Goal: Task Accomplishment & Management: Use online tool/utility

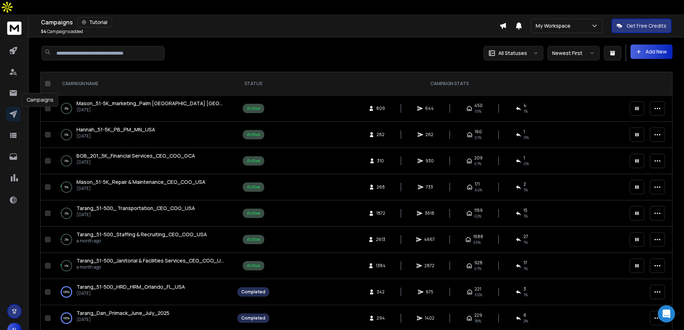
click at [6, 107] on link at bounding box center [13, 114] width 14 height 14
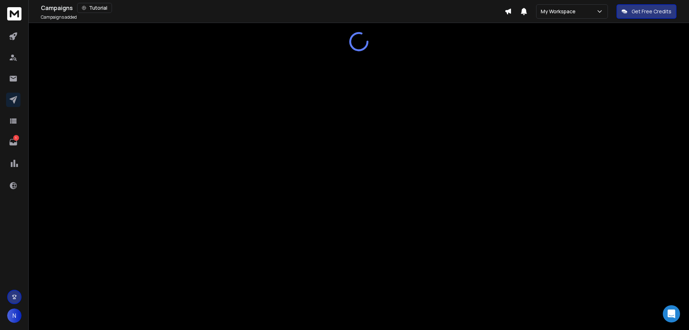
drag, startPoint x: 0, startPoint y: 223, endPoint x: 5, endPoint y: 166, distance: 57.3
click at [0, 223] on div "1 N" at bounding box center [14, 165] width 29 height 330
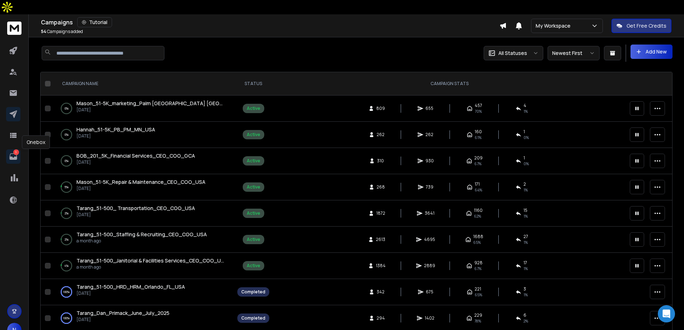
click at [15, 149] on p "1" at bounding box center [16, 152] width 6 height 6
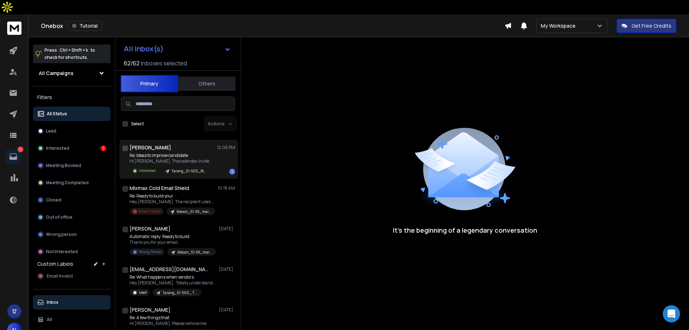
click at [164, 152] on p "Re: Ideas to improve candidate" at bounding box center [170, 155] width 81 height 6
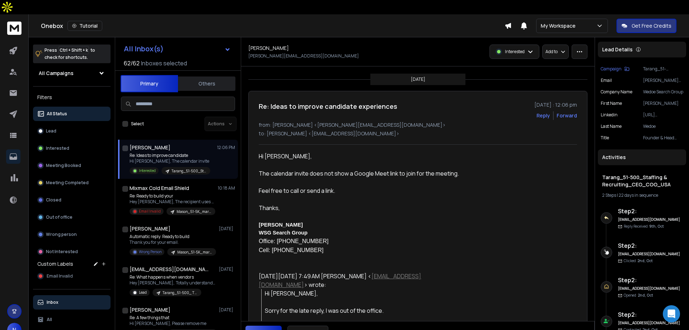
click at [315, 169] on div "The calendar invite does not show a Google Meet link to join for the meeting." at bounding box center [364, 173] width 210 height 9
drag, startPoint x: 315, startPoint y: 156, endPoint x: 336, endPoint y: 244, distance: 90.5
click at [336, 244] on div "Hi [PERSON_NAME], The calendar invite does not show a Google Meet link to join …" at bounding box center [364, 207] width 210 height 111
click at [330, 245] on p "Cell: [PHONE_NUMBER]" at bounding box center [364, 249] width 210 height 9
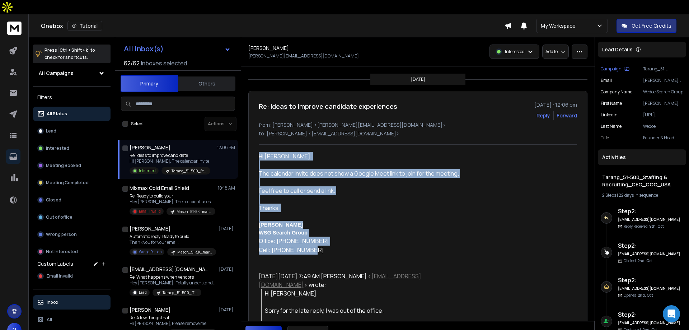
drag, startPoint x: 315, startPoint y: 234, endPoint x: 255, endPoint y: 143, distance: 109.2
click at [335, 169] on div "The calendar invite does not show a Google Meet link to join for the meeting." at bounding box center [364, 173] width 210 height 9
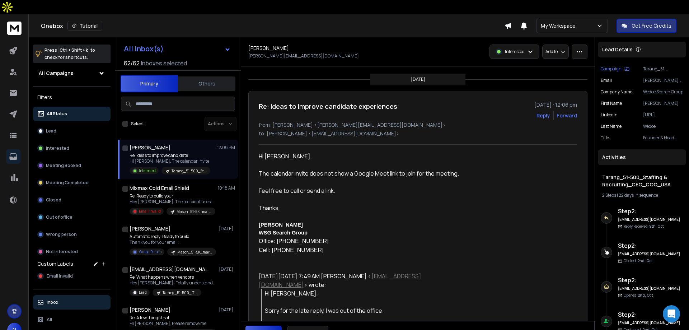
click at [277, 247] on span "Cell: [PHONE_NUMBER]" at bounding box center [291, 250] width 65 height 6
drag, startPoint x: 277, startPoint y: 235, endPoint x: 292, endPoint y: 235, distance: 15.1
click at [292, 247] on span "Cell: [PHONE_NUMBER]" at bounding box center [291, 250] width 65 height 6
copy span "952.200.9598"
click at [311, 186] on div "Feel free to call or send a link." at bounding box center [364, 190] width 210 height 9
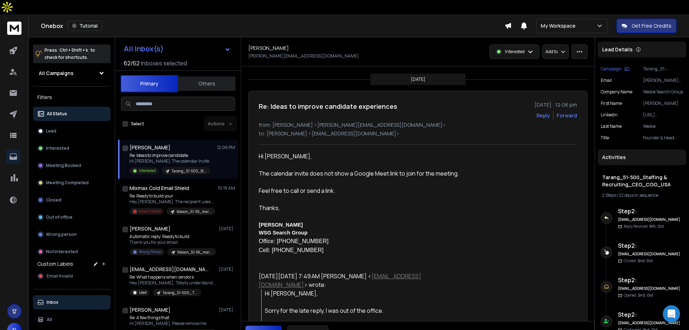
click at [1, 234] on div "N" at bounding box center [14, 179] width 29 height 330
